Goal: Communication & Community: Answer question/provide support

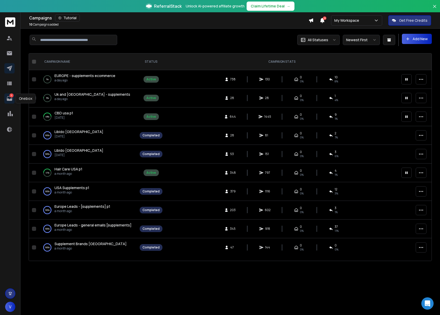
click at [12, 99] on icon at bounding box center [9, 98] width 5 height 5
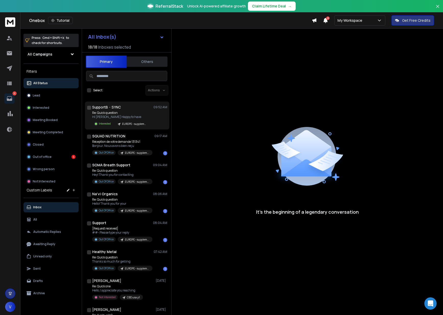
click at [120, 111] on p "Re: Quick question" at bounding box center [121, 113] width 58 height 4
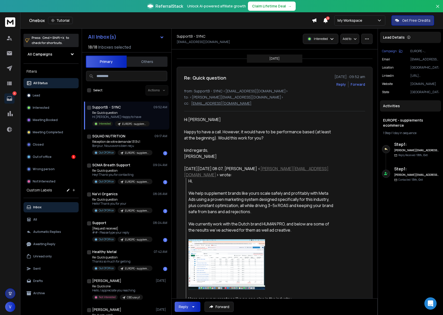
click at [425, 76] on p "[URL][DOMAIN_NAME]" at bounding box center [425, 76] width 29 height 4
click at [414, 83] on p "[DOMAIN_NAME]" at bounding box center [425, 84] width 29 height 4
click at [272, 143] on div at bounding box center [258, 144] width 149 height 6
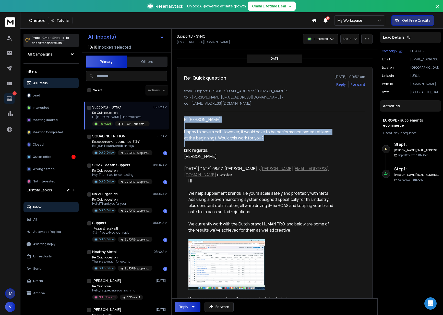
drag, startPoint x: 272, startPoint y: 143, endPoint x: 181, endPoint y: 113, distance: 95.7
click at [181, 113] on div "Re: Quick question [DATE] : 09:52 am Reply Forward from: SupportB・SYNC <[EMAIL_…" at bounding box center [275, 286] width 196 height 438
copy div "Hi [PERSON_NAME] Happy to have a call. However, it would have to be performance…"
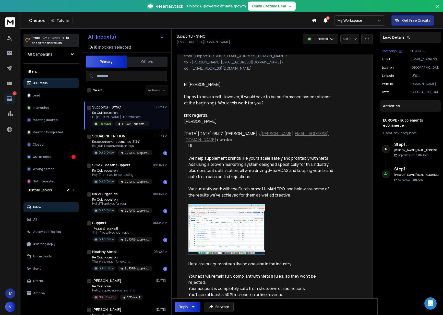
scroll to position [25, 0]
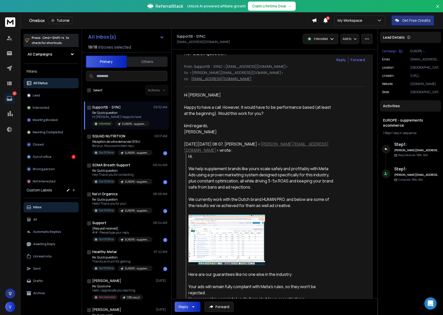
drag, startPoint x: 271, startPoint y: 115, endPoint x: 190, endPoint y: 96, distance: 83.2
click at [190, 96] on div "Hi [PERSON_NAME] Happy to have a call. However, it would have to be performance…" at bounding box center [258, 113] width 149 height 43
click at [190, 97] on div "Hi [PERSON_NAME] Happy to have a call. However, it would have to be performance…" at bounding box center [258, 113] width 149 height 43
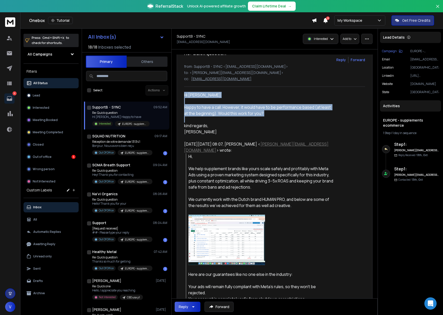
drag, startPoint x: 270, startPoint y: 116, endPoint x: 183, endPoint y: 94, distance: 90.1
click at [183, 94] on div "Re: Quick question [DATE] : 09:52 am Reply Forward from: SupportB・SYNC <[EMAIL_…" at bounding box center [275, 261] width 196 height 438
copy div "Hi [PERSON_NAME] Happy to have a call. However, it would have to be performance…"
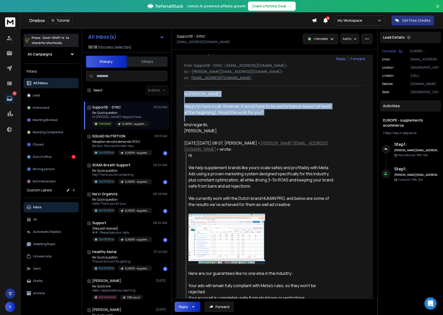
scroll to position [231, 0]
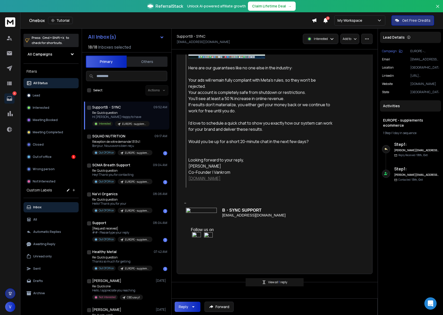
click at [190, 309] on div "Reply" at bounding box center [188, 306] width 18 height 6
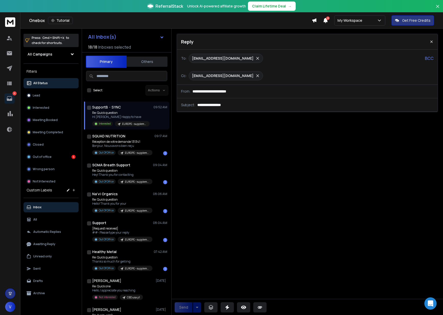
scroll to position [0, 0]
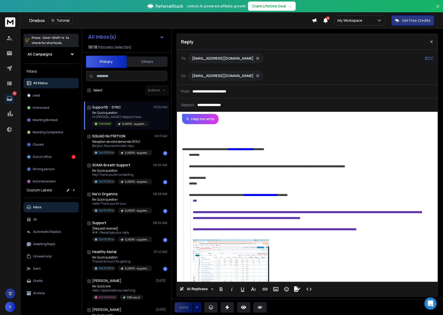
click at [208, 134] on div "**********" at bounding box center [307, 202] width 261 height 157
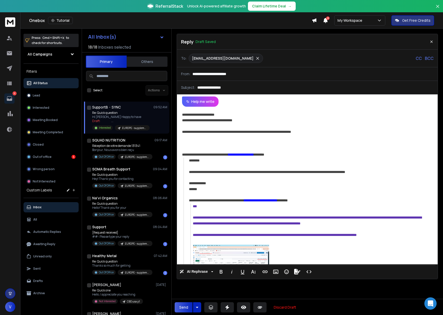
click at [204, 114] on div "**********" at bounding box center [304, 115] width 245 height 6
click at [229, 113] on div "**********" at bounding box center [304, 115] width 245 height 6
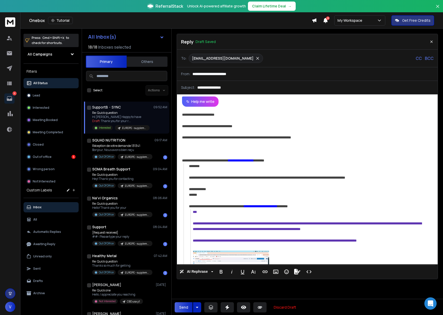
click at [252, 148] on div at bounding box center [307, 149] width 251 height 6
click at [185, 305] on button "Send" at bounding box center [184, 307] width 18 height 10
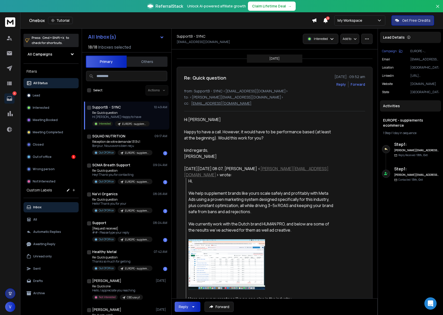
drag, startPoint x: 60, startPoint y: 2, endPoint x: 63, endPoint y: 1, distance: 3.0
click at [60, 2] on div "ReferralStack Unlock AI-powered affiliate growth Lifetime Deals available! Clai…" at bounding box center [221, 6] width 443 height 12
